Goal: Task Accomplishment & Management: Manage account settings

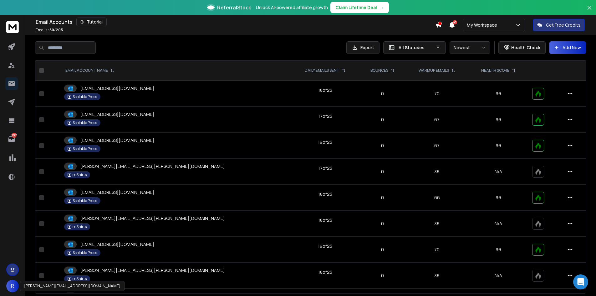
click at [15, 286] on span "R" at bounding box center [12, 286] width 13 height 13
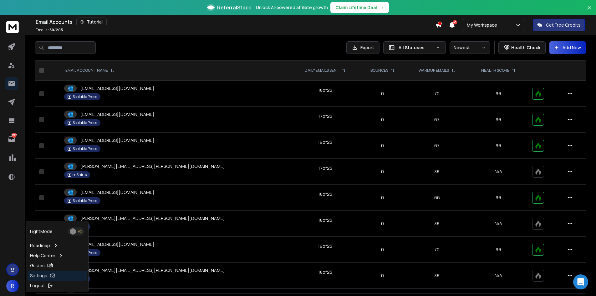
click at [35, 283] on p "Logout" at bounding box center [37, 285] width 15 height 6
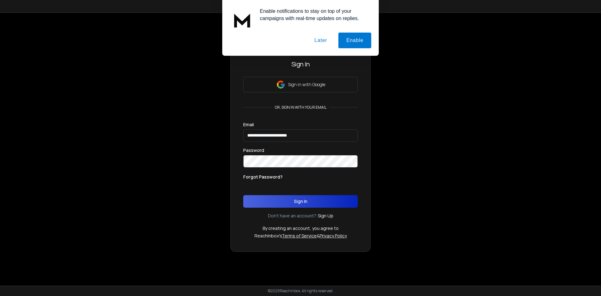
click at [290, 140] on input "**********" at bounding box center [300, 135] width 115 height 13
type input "**********"
click at [324, 201] on button "Sign In" at bounding box center [300, 201] width 115 height 13
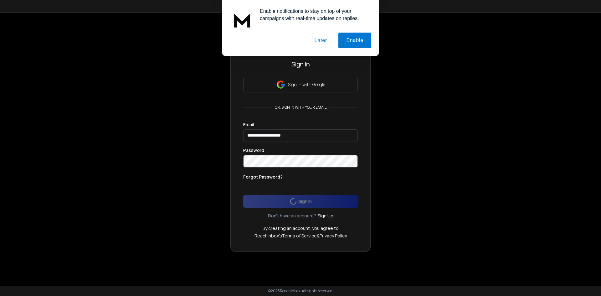
click at [325, 37] on button "Later" at bounding box center [321, 41] width 28 height 16
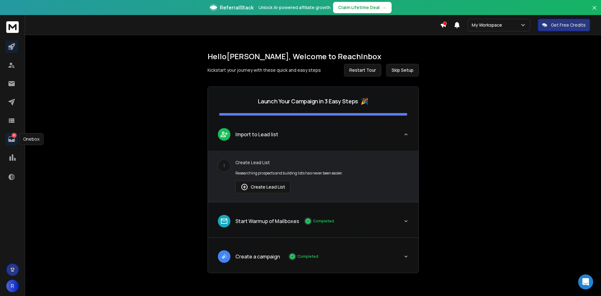
drag, startPoint x: 18, startPoint y: 131, endPoint x: 14, endPoint y: 138, distance: 8.1
click at [18, 131] on div "18" at bounding box center [12, 112] width 14 height 145
click at [14, 138] on p "18" at bounding box center [14, 135] width 5 height 5
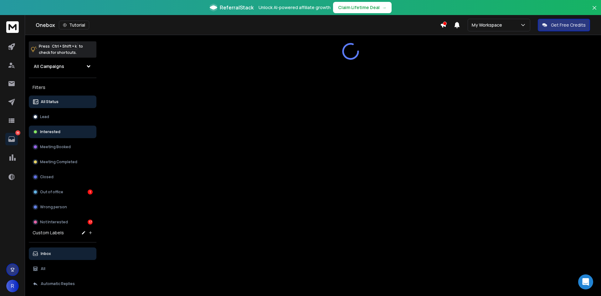
click at [69, 127] on button "Interested" at bounding box center [63, 132] width 68 height 13
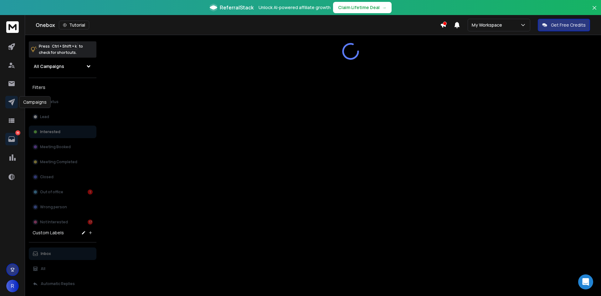
click at [12, 102] on icon at bounding box center [11, 102] width 7 height 7
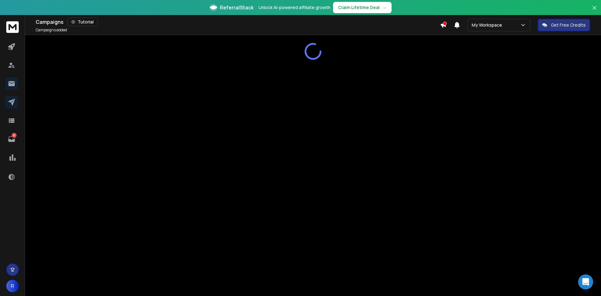
click at [13, 85] on icon at bounding box center [11, 83] width 6 height 5
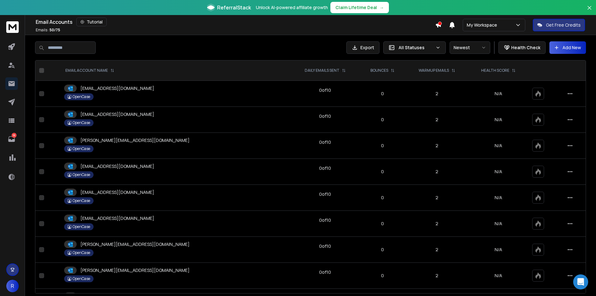
click at [116, 88] on p "Ray@opencaseai.com" at bounding box center [117, 88] width 74 height 6
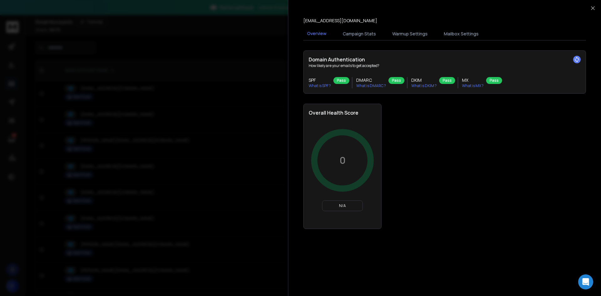
click at [365, 31] on button "Campaign Stats" at bounding box center [359, 34] width 41 height 14
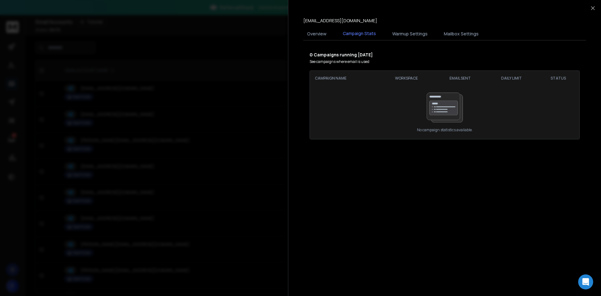
click at [403, 29] on button "Warmup Settings" at bounding box center [410, 34] width 43 height 14
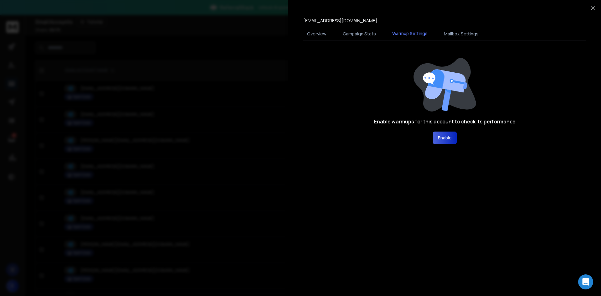
click at [458, 28] on button "Mailbox Settings" at bounding box center [461, 34] width 42 height 14
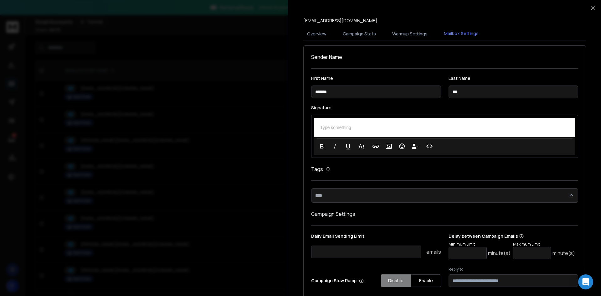
click at [397, 27] on div "Ray@opencaseai.com Overview Campaign Stats Warmup Settings Mailbox Settings Sen…" at bounding box center [445, 188] width 298 height 360
click at [410, 29] on button "Warmup Settings" at bounding box center [410, 34] width 43 height 14
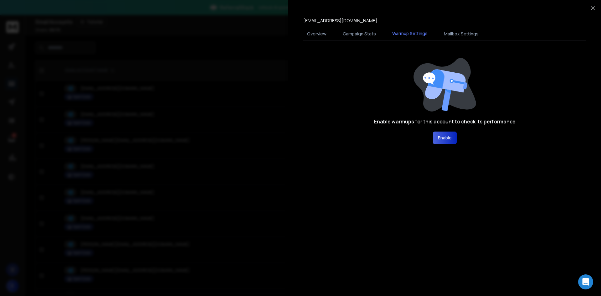
click at [484, 26] on div "Ray@opencaseai.com Overview Campaign Stats Warmup Settings Mailbox Settings Ena…" at bounding box center [445, 81] width 298 height 147
click at [461, 34] on button "Mailbox Settings" at bounding box center [461, 34] width 42 height 14
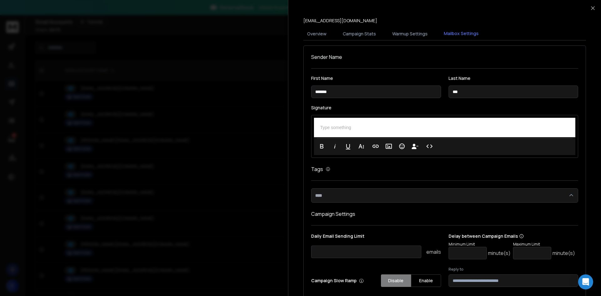
click at [460, 33] on button "Mailbox Settings" at bounding box center [461, 34] width 42 height 14
click at [202, 151] on div at bounding box center [300, 148] width 601 height 296
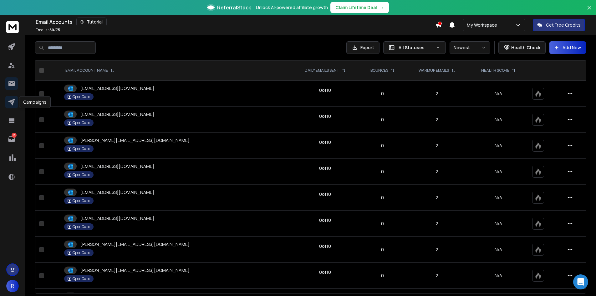
click at [16, 100] on link at bounding box center [11, 102] width 13 height 13
